Goal: Task Accomplishment & Management: Use online tool/utility

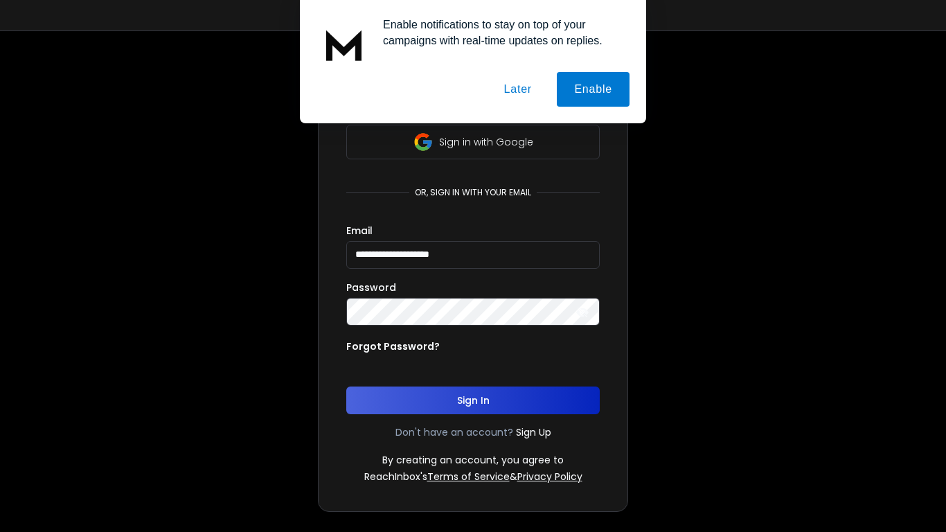
type input "**********"
click at [473, 400] on button "Sign In" at bounding box center [472, 400] width 253 height 28
